Goal: Task Accomplishment & Management: Use online tool/utility

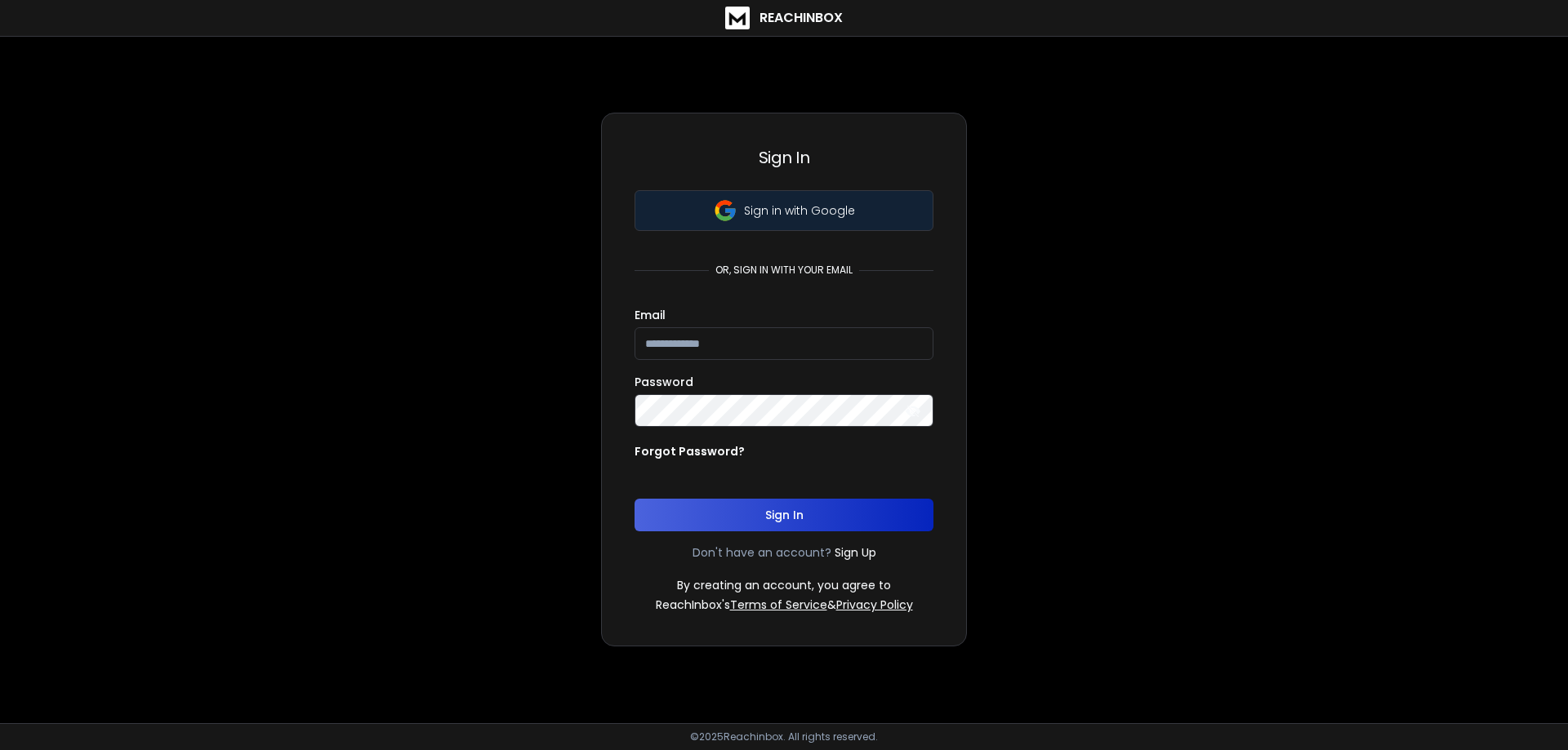
click at [693, 203] on button "Sign in with Google" at bounding box center [784, 210] width 299 height 41
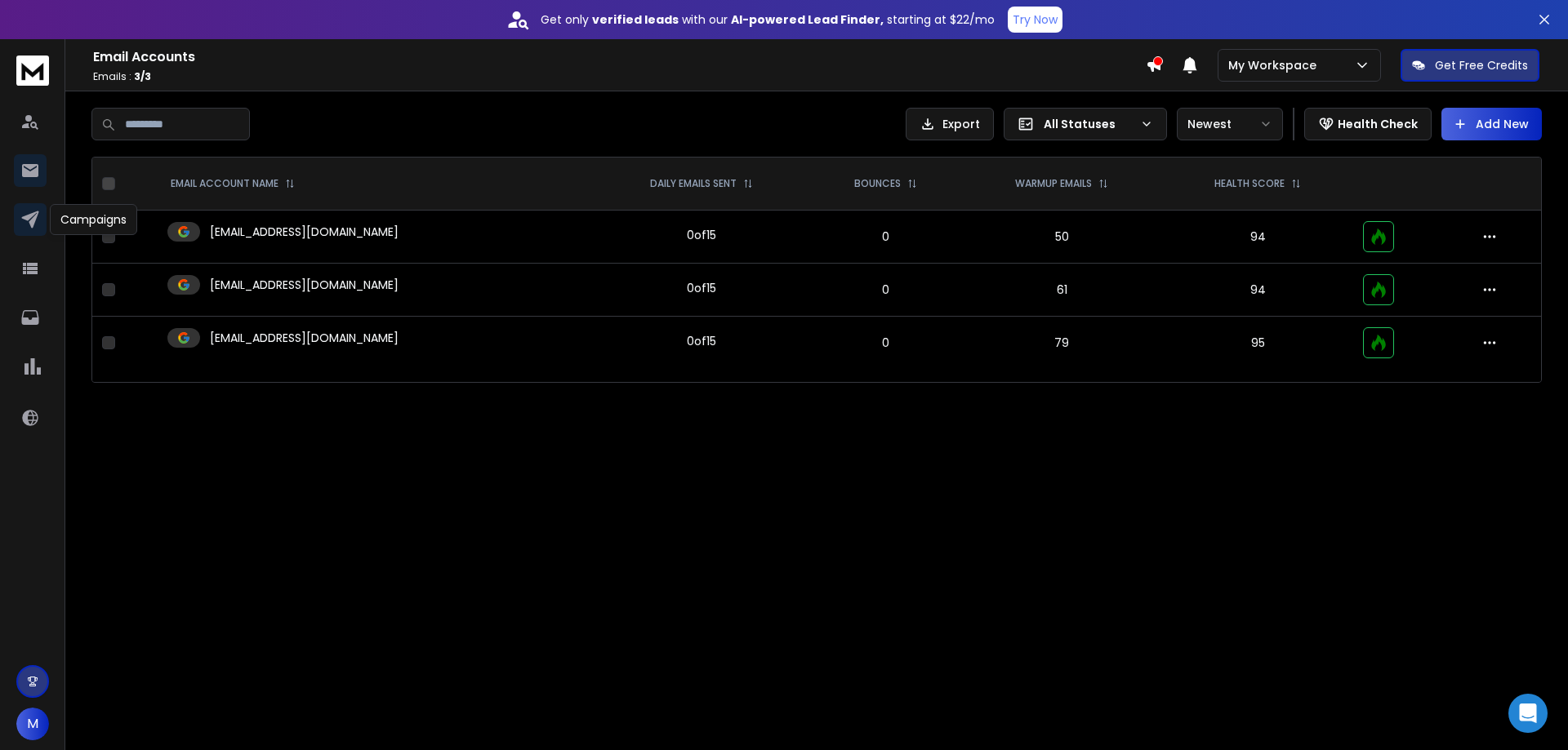
click at [17, 213] on link at bounding box center [30, 219] width 33 height 33
